Goal: Navigation & Orientation: Find specific page/section

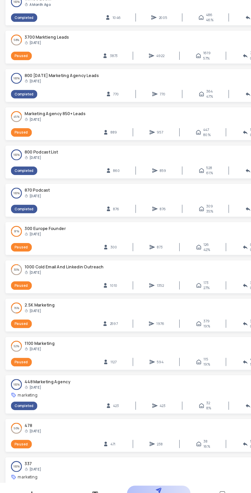
scroll to position [81, 0]
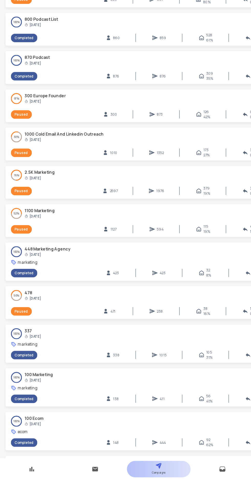
click at [72, 487] on icon at bounding box center [71, 484] width 5 height 5
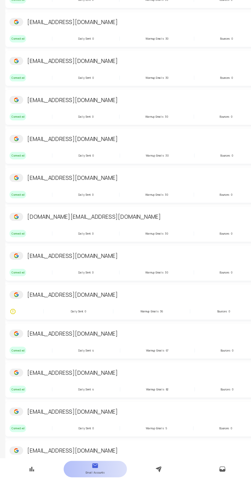
scroll to position [156, 0]
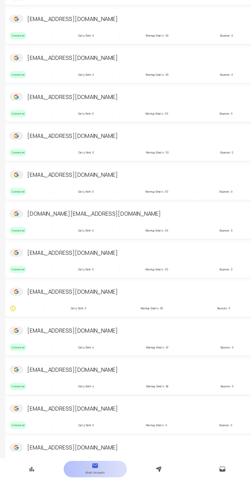
click at [120, 364] on div "Warmup Emails 36" at bounding box center [113, 364] width 17 height 3
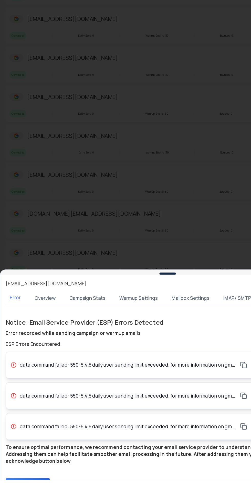
scroll to position [8, 0]
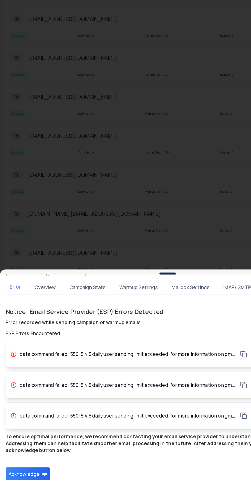
click at [17, 492] on button "Acknowledge" at bounding box center [20, 488] width 33 height 10
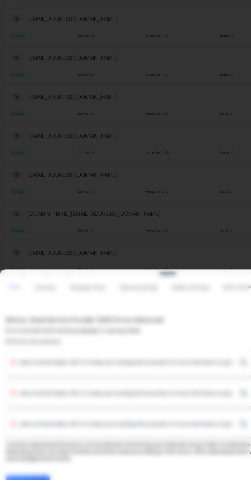
click at [153, 344] on div at bounding box center [125, 246] width 251 height 493
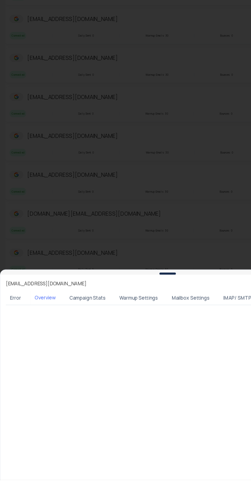
scroll to position [0, 0]
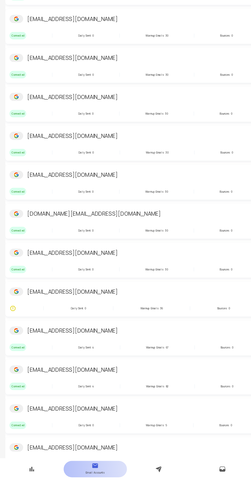
click at [113, 363] on p "Warmup Emails" at bounding box center [112, 364] width 14 height 3
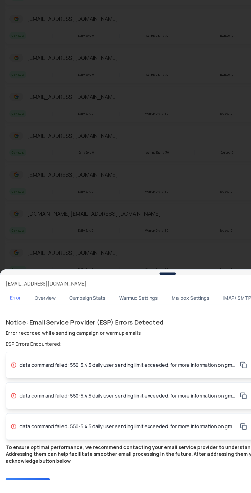
scroll to position [8, 0]
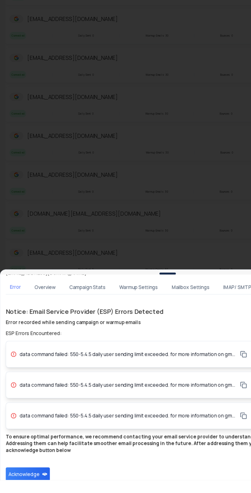
click at [20, 492] on button "Acknowledge" at bounding box center [20, 488] width 33 height 10
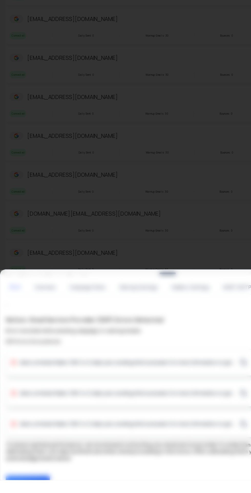
click at [150, 315] on div at bounding box center [125, 246] width 251 height 493
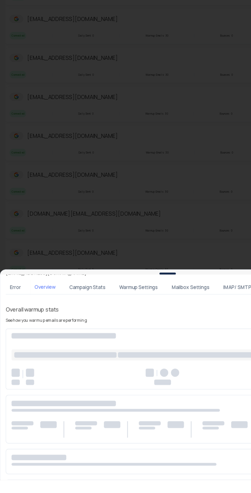
click at [147, 290] on div at bounding box center [125, 246] width 251 height 493
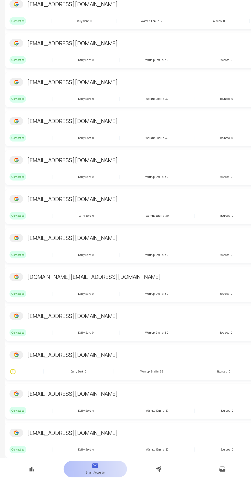
scroll to position [0, 0]
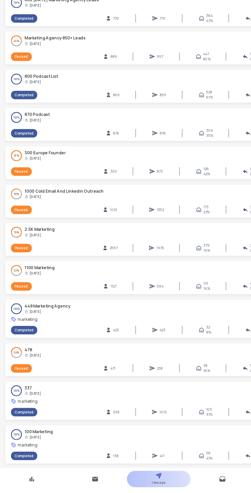
scroll to position [57, 0]
